Goal: Information Seeking & Learning: Check status

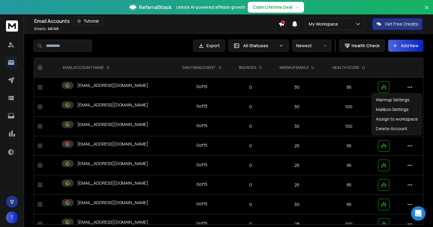
click at [410, 90] on button at bounding box center [409, 87] width 19 height 10
click at [403, 108] on div "Mailbox Settings" at bounding box center [396, 110] width 47 height 10
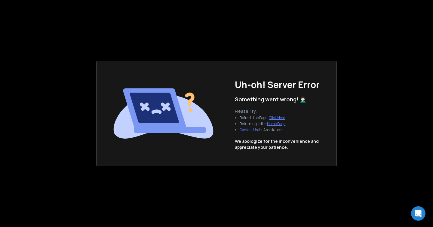
click at [284, 116] on link "Click Here" at bounding box center [277, 117] width 16 height 5
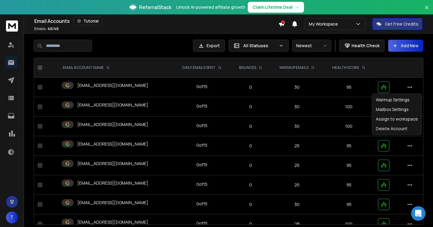
click at [408, 86] on icon at bounding box center [409, 87] width 5 height 5
click at [397, 100] on div "Warmup Settings" at bounding box center [396, 100] width 47 height 10
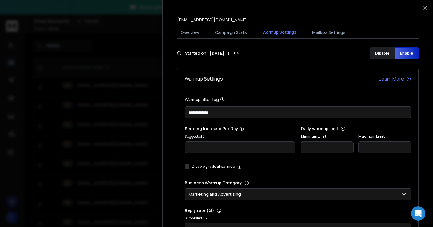
click at [195, 29] on button "Overview" at bounding box center [190, 32] width 26 height 13
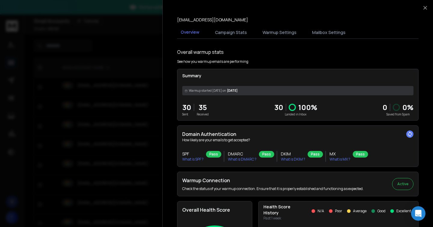
click at [304, 114] on p "Landed in Inbox" at bounding box center [295, 114] width 43 height 5
click at [312, 106] on p "100 %" at bounding box center [307, 108] width 19 height 10
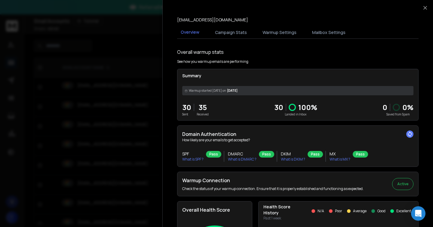
click at [312, 106] on p "100 %" at bounding box center [307, 108] width 19 height 10
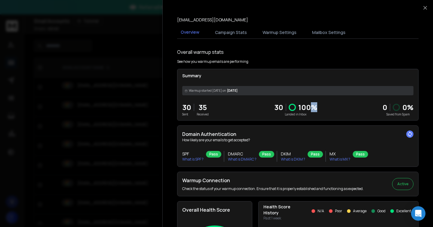
click at [312, 106] on p "100 %" at bounding box center [307, 108] width 19 height 10
click at [242, 34] on button "Campaign Stats" at bounding box center [230, 32] width 39 height 13
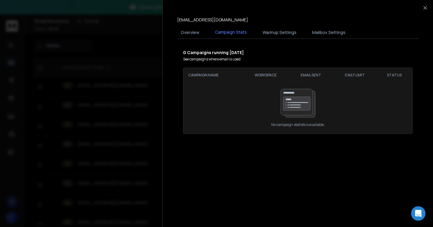
click at [278, 34] on button "Warmup Settings" at bounding box center [279, 32] width 41 height 13
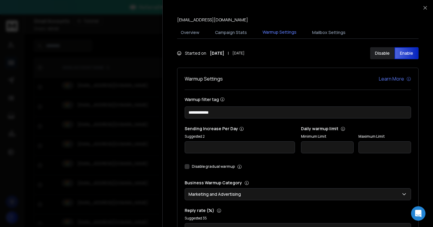
click at [338, 35] on button "Mailbox Settings" at bounding box center [329, 32] width 41 height 13
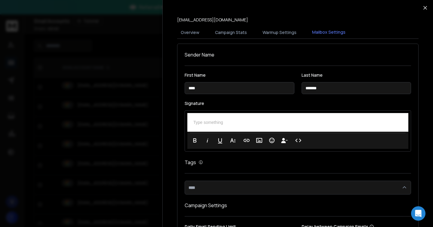
click at [426, 8] on icon "button" at bounding box center [425, 8] width 6 height 6
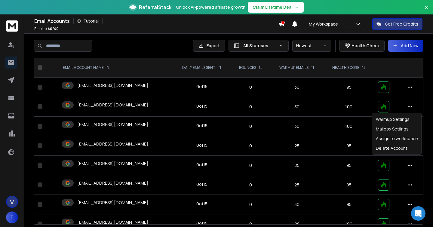
click at [408, 105] on icon at bounding box center [409, 106] width 5 height 5
click at [333, 106] on td "100" at bounding box center [349, 107] width 51 height 20
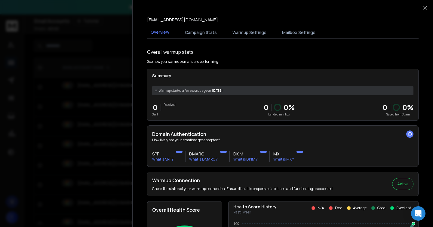
click at [130, 129] on div at bounding box center [216, 113] width 433 height 227
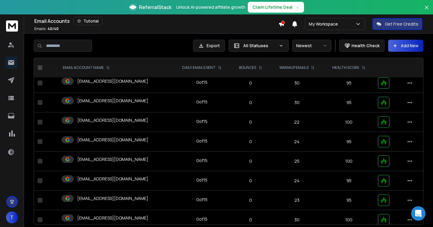
scroll to position [298, 0]
click at [285, 42] on div "All Statuses" at bounding box center [259, 46] width 60 height 12
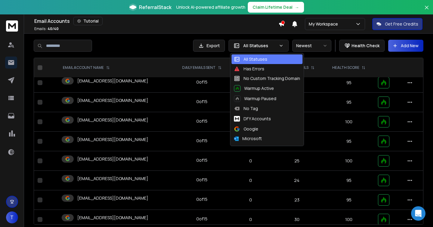
click at [164, 51] on div at bounding box center [112, 46] width 156 height 12
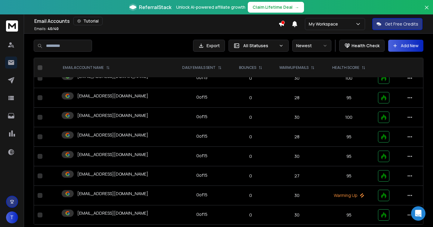
scroll to position [440, 0]
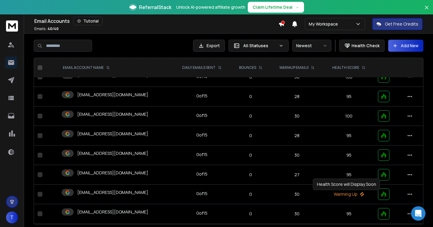
click at [345, 195] on p "Warming Up" at bounding box center [349, 194] width 44 height 6
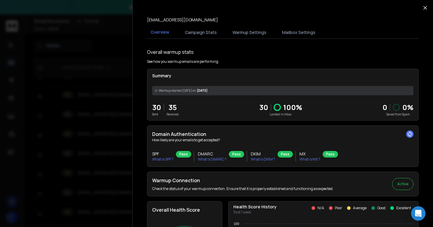
click at [426, 8] on icon "button" at bounding box center [425, 8] width 6 height 6
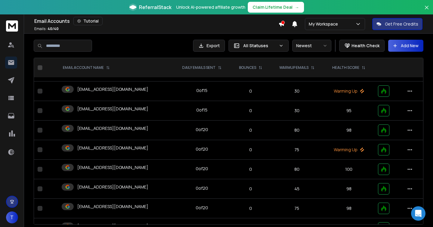
scroll to position [563, 0]
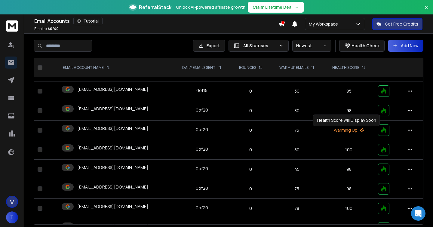
click at [352, 129] on p "Warming Up" at bounding box center [349, 130] width 44 height 6
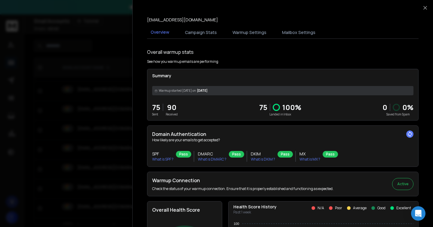
scroll to position [0, 0]
click at [424, 8] on icon "button" at bounding box center [425, 7] width 3 height 3
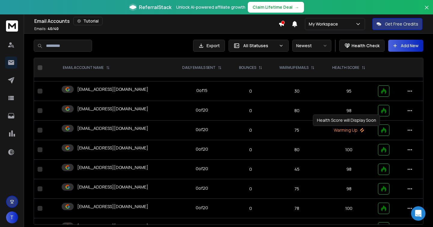
click at [343, 131] on p "Warming Up" at bounding box center [349, 130] width 44 height 6
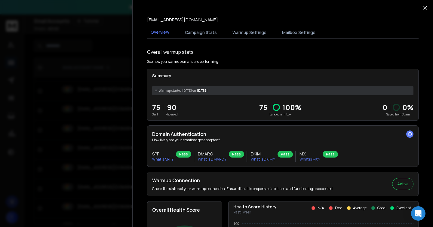
click at [423, 6] on icon "button" at bounding box center [425, 8] width 6 height 6
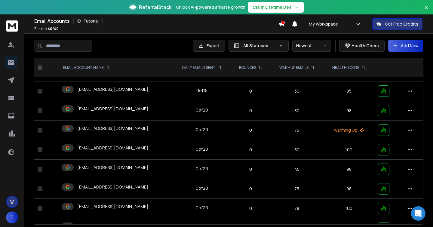
click at [383, 153] on div at bounding box center [383, 149] width 11 height 11
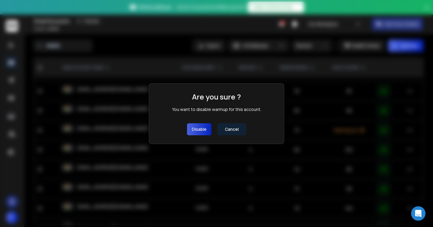
click at [238, 130] on button "Cancel" at bounding box center [231, 129] width 29 height 12
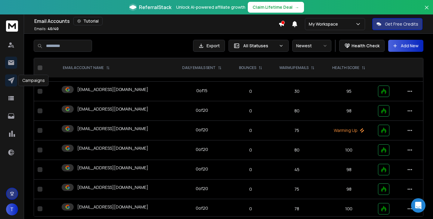
click at [14, 79] on icon at bounding box center [11, 80] width 7 height 7
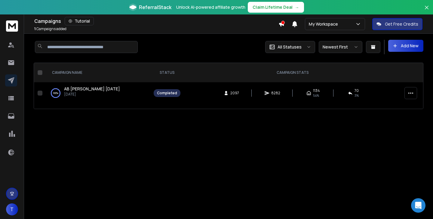
click at [101, 90] on span "AB [PERSON_NAME] [DATE]" at bounding box center [92, 89] width 56 height 6
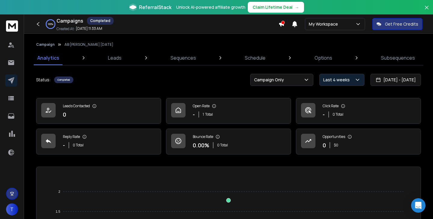
click at [335, 77] on div "Last 4 weeks" at bounding box center [341, 80] width 37 height 6
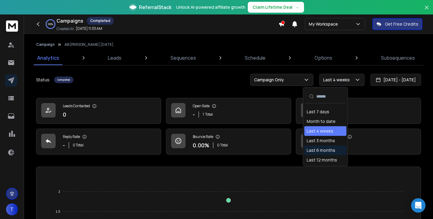
click at [320, 152] on div "Last 6 months" at bounding box center [321, 150] width 29 height 6
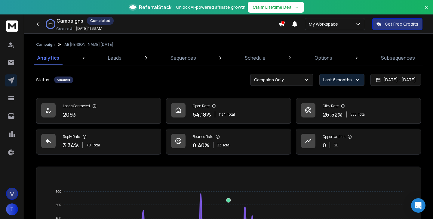
click at [335, 82] on p "Last 6 months" at bounding box center [338, 80] width 31 height 6
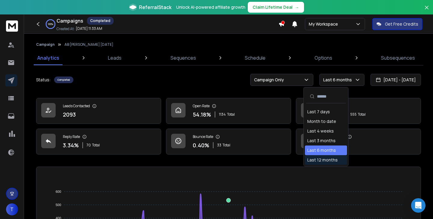
click at [323, 157] on div "Last 12 months" at bounding box center [322, 160] width 30 height 6
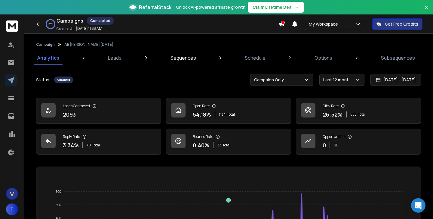
click at [183, 63] on link "Sequences" at bounding box center [183, 58] width 33 height 14
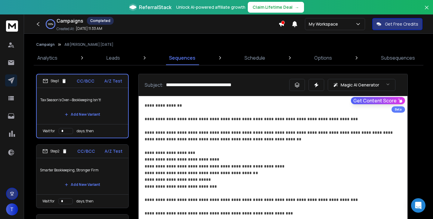
click at [291, 135] on pre "**********" at bounding box center [273, 181] width 257 height 159
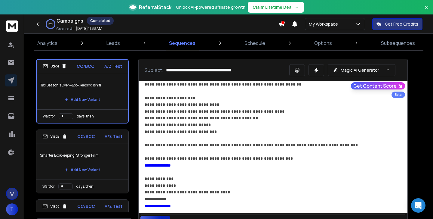
scroll to position [14, 0]
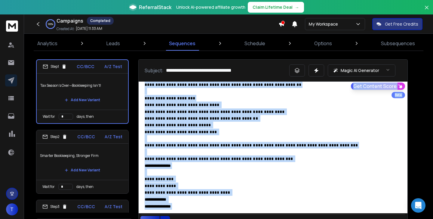
drag, startPoint x: 419, startPoint y: 63, endPoint x: 419, endPoint y: 74, distance: 10.8
click at [419, 74] on div "**********" at bounding box center [228, 144] width 385 height 171
click at [309, 120] on pre "**********" at bounding box center [273, 127] width 257 height 159
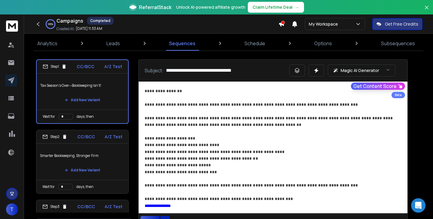
scroll to position [0, 0]
click at [17, 135] on link at bounding box center [12, 134] width 14 height 14
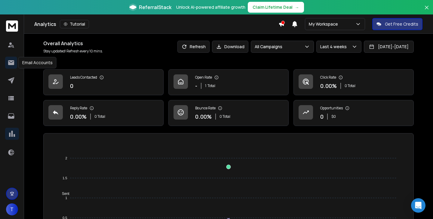
click at [10, 61] on icon at bounding box center [11, 62] width 6 height 5
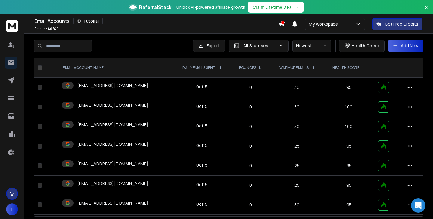
click at [427, 7] on icon "Close banner" at bounding box center [427, 8] width 4 height 4
